Goal: Task Accomplishment & Management: Manage account settings

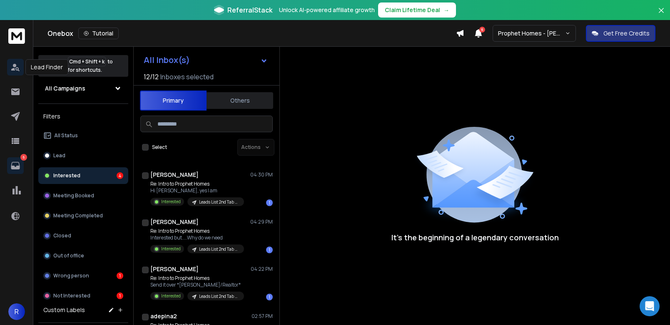
click at [12, 67] on icon at bounding box center [15, 67] width 10 height 10
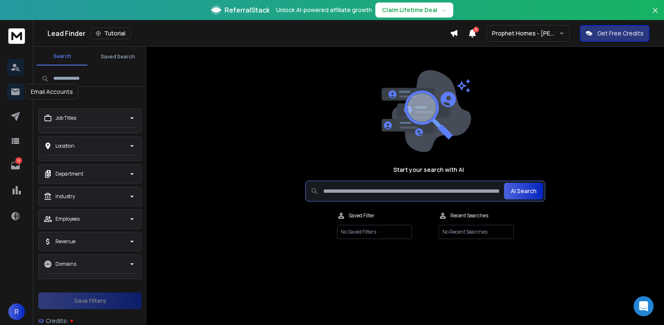
click at [19, 95] on icon at bounding box center [15, 91] width 8 height 7
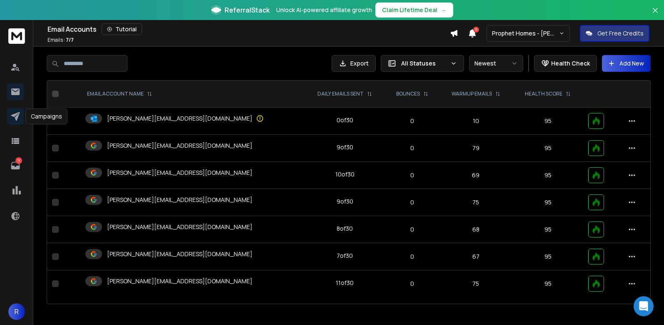
click at [15, 115] on icon at bounding box center [15, 116] width 9 height 9
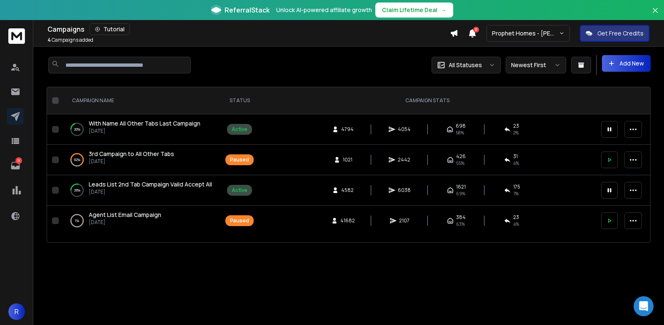
click at [235, 187] on div "Active" at bounding box center [240, 190] width 16 height 7
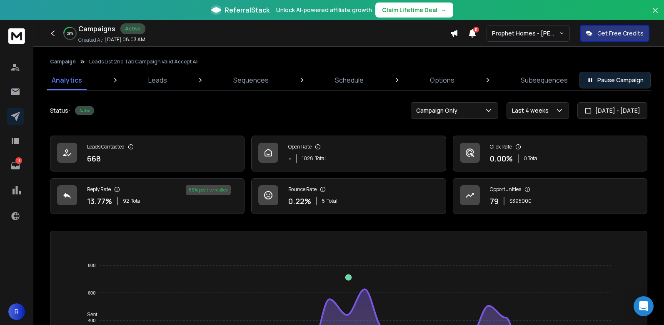
click at [597, 82] on button "Pause Campaign" at bounding box center [615, 80] width 71 height 17
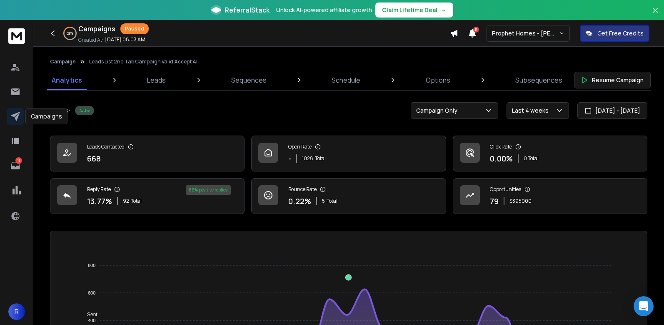
click at [15, 119] on icon at bounding box center [15, 116] width 10 height 10
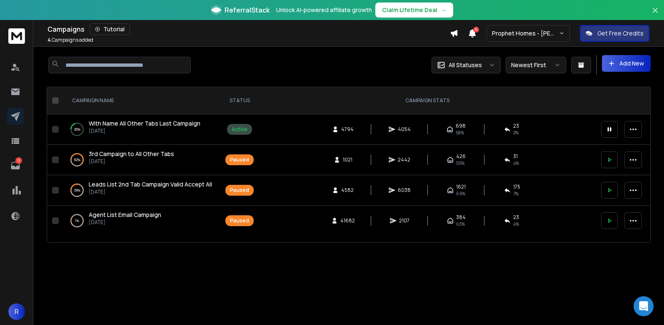
click at [199, 133] on p "[DATE]" at bounding box center [145, 130] width 112 height 7
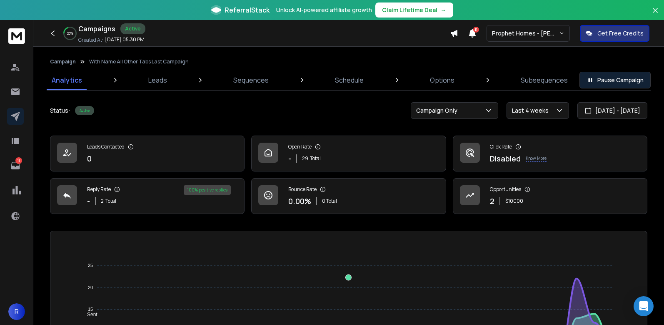
click at [602, 81] on button "Pause Campaign" at bounding box center [615, 80] width 71 height 17
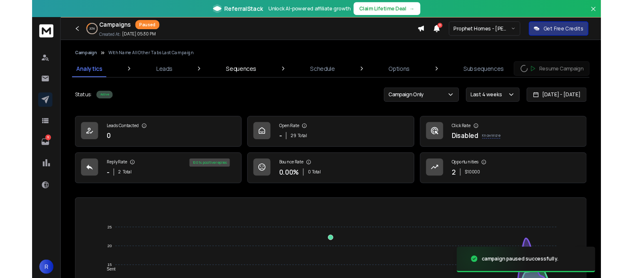
scroll to position [5, 0]
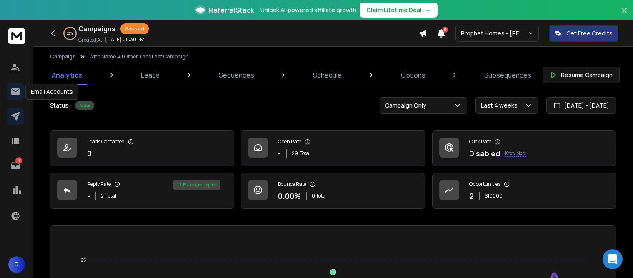
click at [17, 90] on icon at bounding box center [15, 91] width 8 height 7
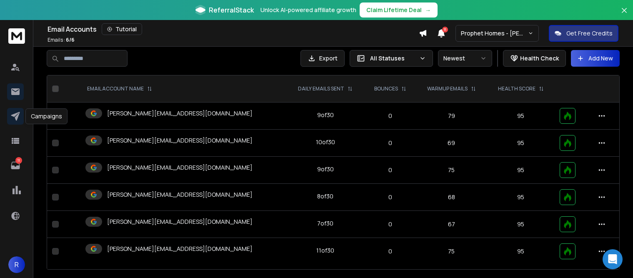
click at [22, 121] on link at bounding box center [15, 116] width 17 height 17
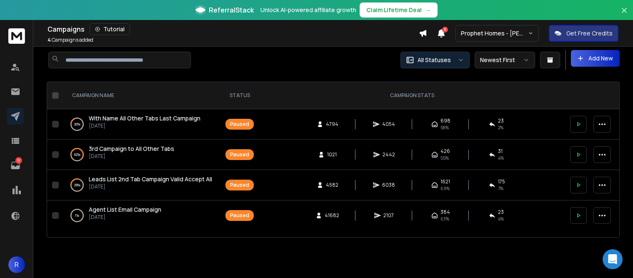
click at [460, 63] on div "All Statuses" at bounding box center [435, 60] width 58 height 8
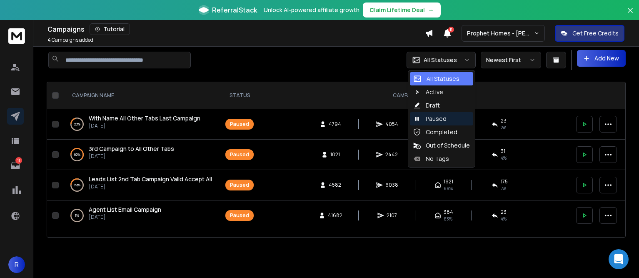
click at [314, 72] on div "Campaigns 4 Campaigns Added All Statuses Newest First Add New CAMPAIGN NAME STA…" at bounding box center [336, 189] width 579 height 278
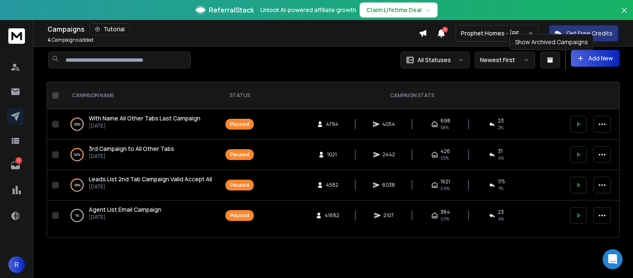
click at [512, 37] on div "Show Archived Campaigns" at bounding box center [552, 42] width 84 height 16
click at [498, 35] on p "Prophet Homes - [PERSON_NAME]" at bounding box center [494, 33] width 67 height 8
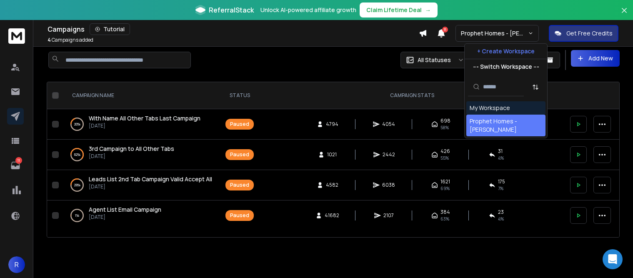
click at [340, 57] on div "Campaigns 4 Campaigns Added All Statuses Newest First Add New" at bounding box center [476, 60] width 287 height 20
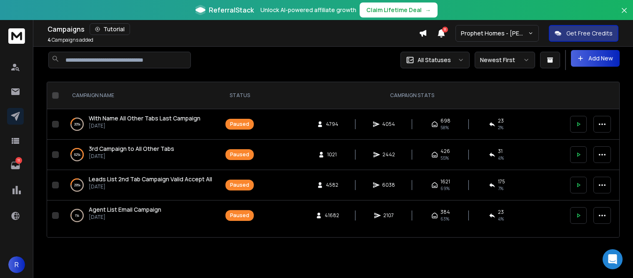
scroll to position [10, 0]
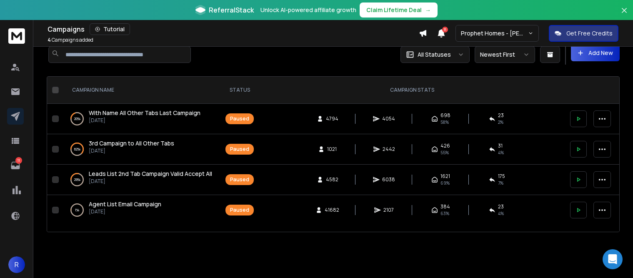
click at [605, 117] on icon "button" at bounding box center [602, 119] width 8 height 8
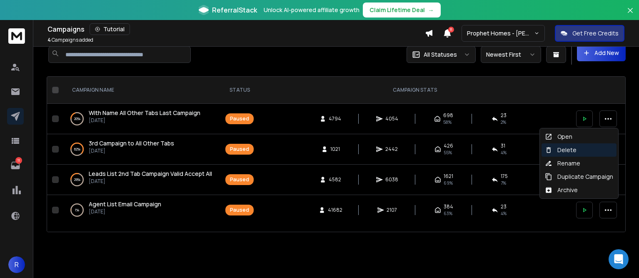
click at [590, 145] on div "Delete" at bounding box center [579, 149] width 75 height 13
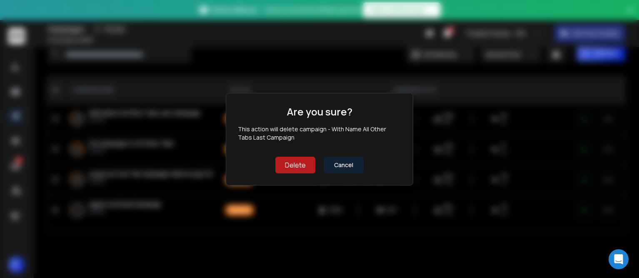
click at [299, 162] on button "Delete" at bounding box center [295, 165] width 40 height 17
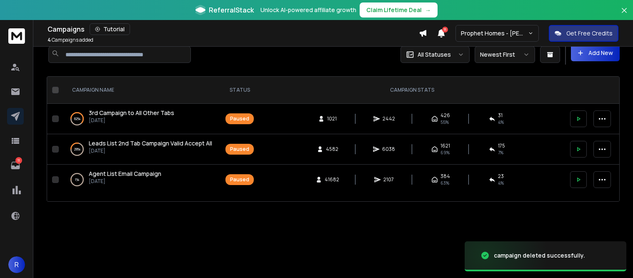
click at [603, 115] on icon "button" at bounding box center [602, 119] width 8 height 8
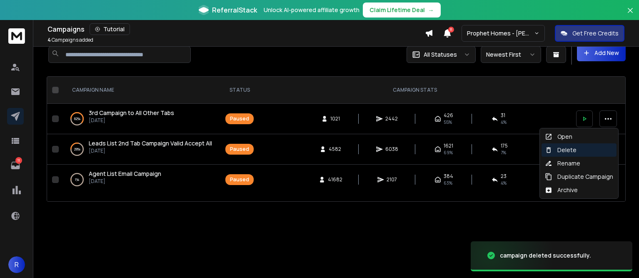
click at [576, 150] on div "Delete" at bounding box center [579, 149] width 75 height 13
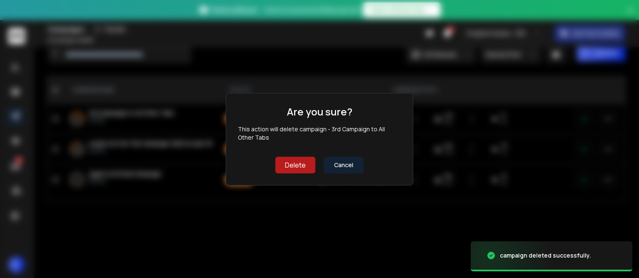
click at [285, 167] on button "Delete" at bounding box center [295, 165] width 40 height 17
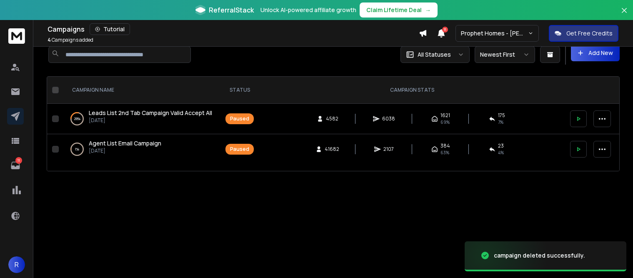
click at [603, 117] on icon "button" at bounding box center [602, 119] width 8 height 8
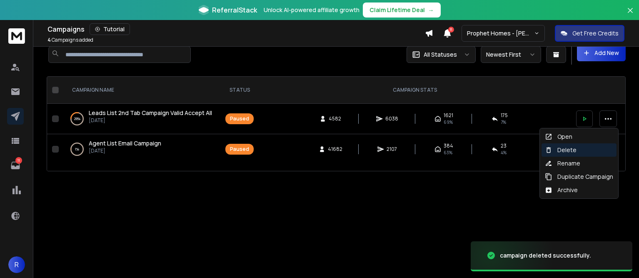
click at [573, 150] on div "Delete" at bounding box center [561, 150] width 32 height 8
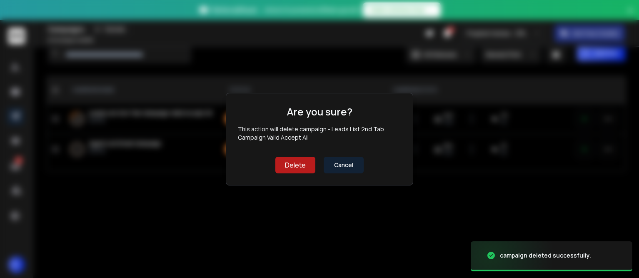
click at [289, 167] on button "Delete" at bounding box center [295, 165] width 40 height 17
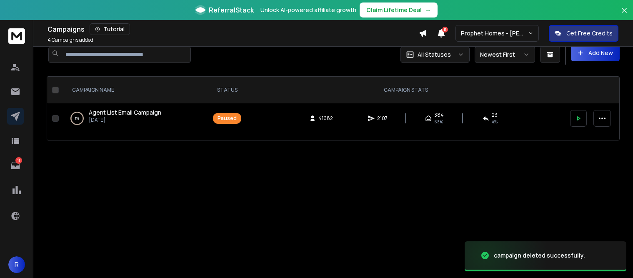
click at [600, 116] on icon "button" at bounding box center [602, 118] width 8 height 8
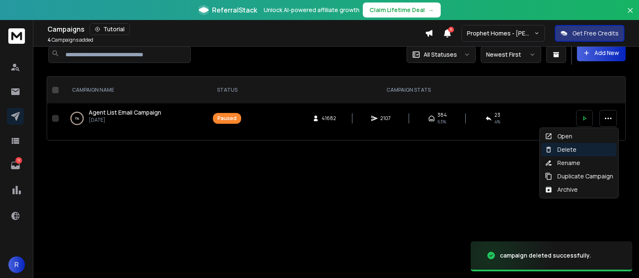
click at [557, 151] on div "Delete" at bounding box center [561, 149] width 32 height 8
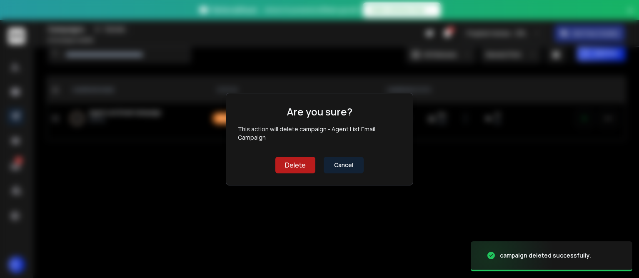
click at [292, 169] on button "Delete" at bounding box center [295, 165] width 40 height 17
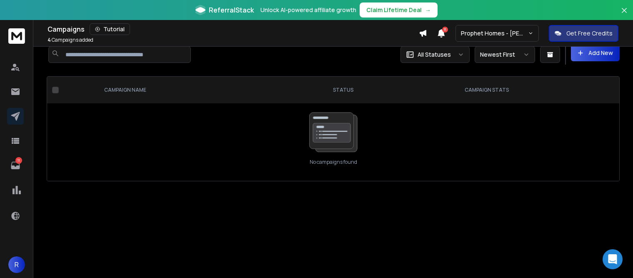
scroll to position [0, 0]
